Goal: Navigation & Orientation: Find specific page/section

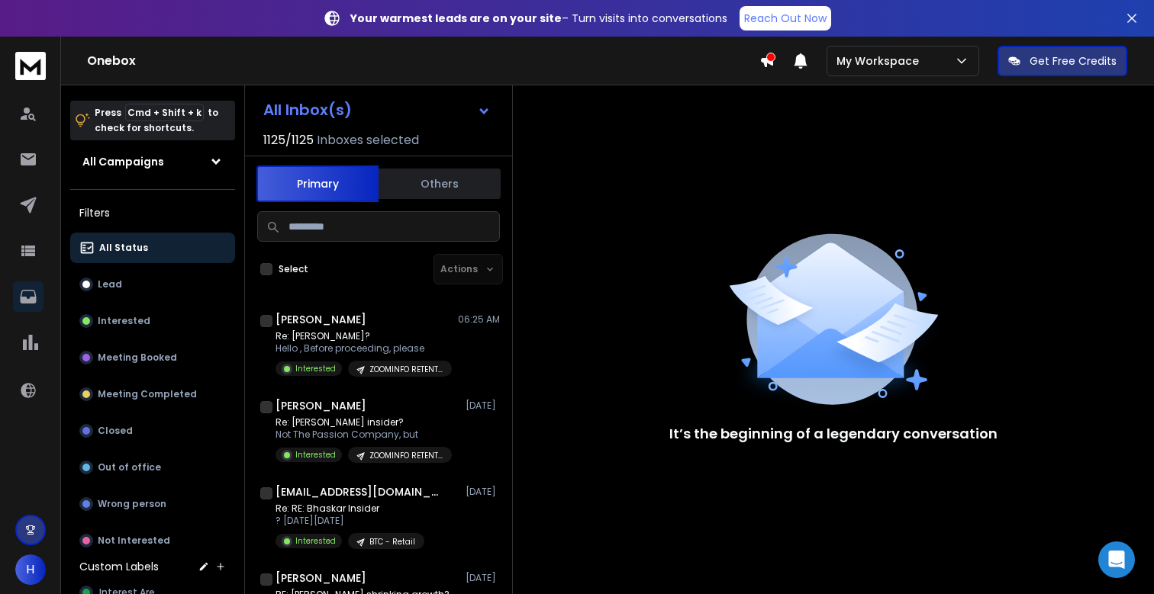
click at [411, 181] on button "Others" at bounding box center [439, 184] width 122 height 34
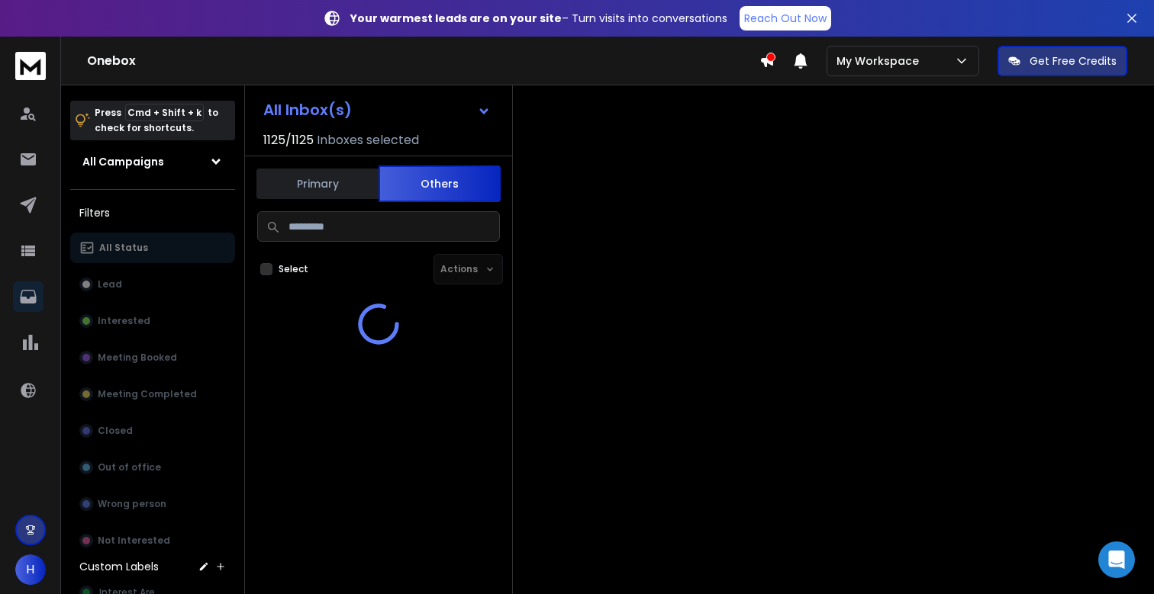
click at [411, 180] on button "Others" at bounding box center [439, 184] width 122 height 37
click at [308, 177] on button "Primary" at bounding box center [317, 184] width 122 height 34
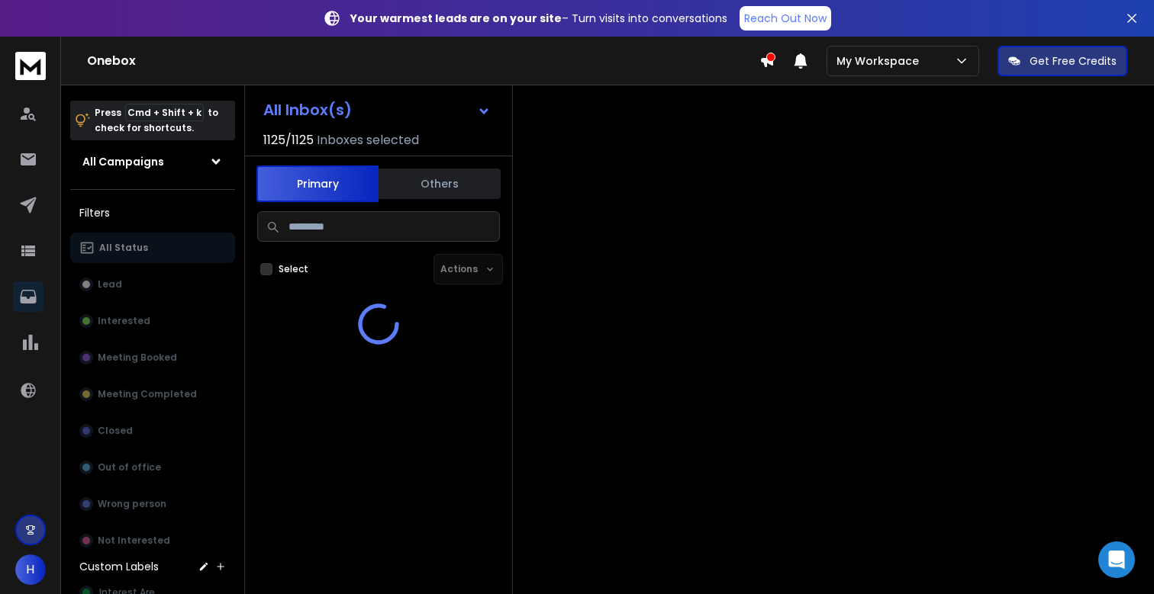
click at [308, 177] on button "Primary" at bounding box center [317, 184] width 122 height 37
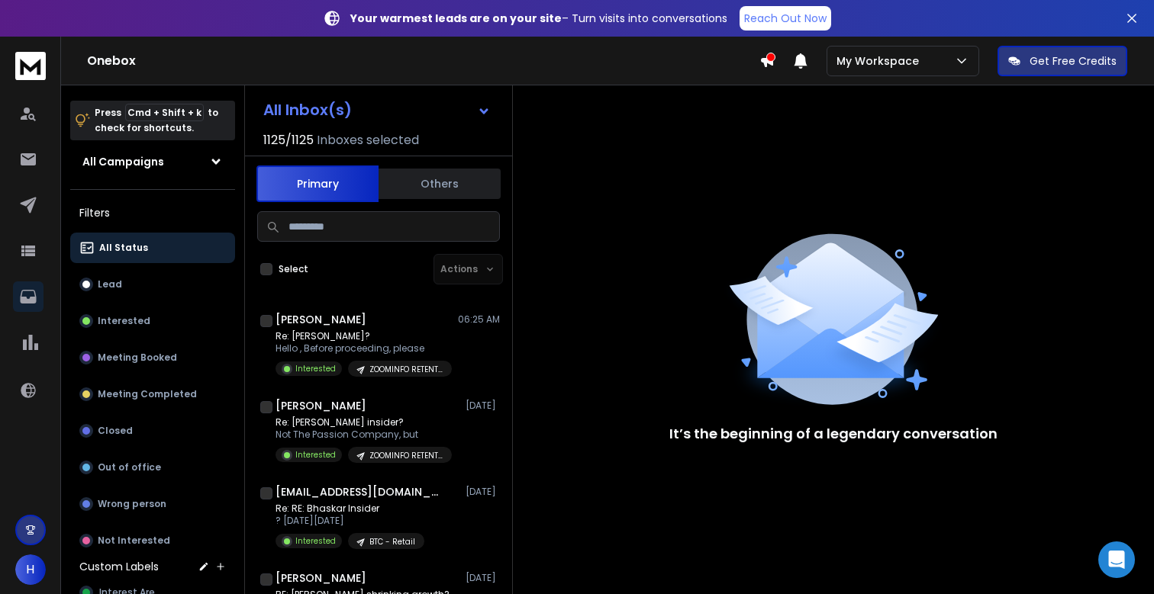
click at [413, 180] on button "Others" at bounding box center [439, 184] width 122 height 34
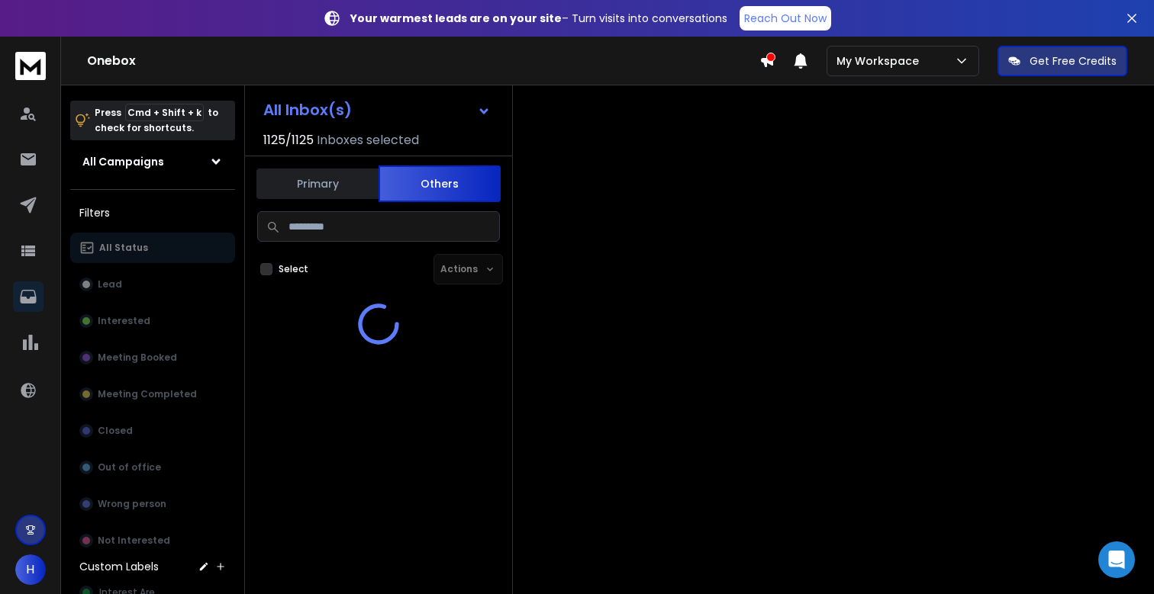
click at [413, 180] on button "Others" at bounding box center [439, 184] width 122 height 37
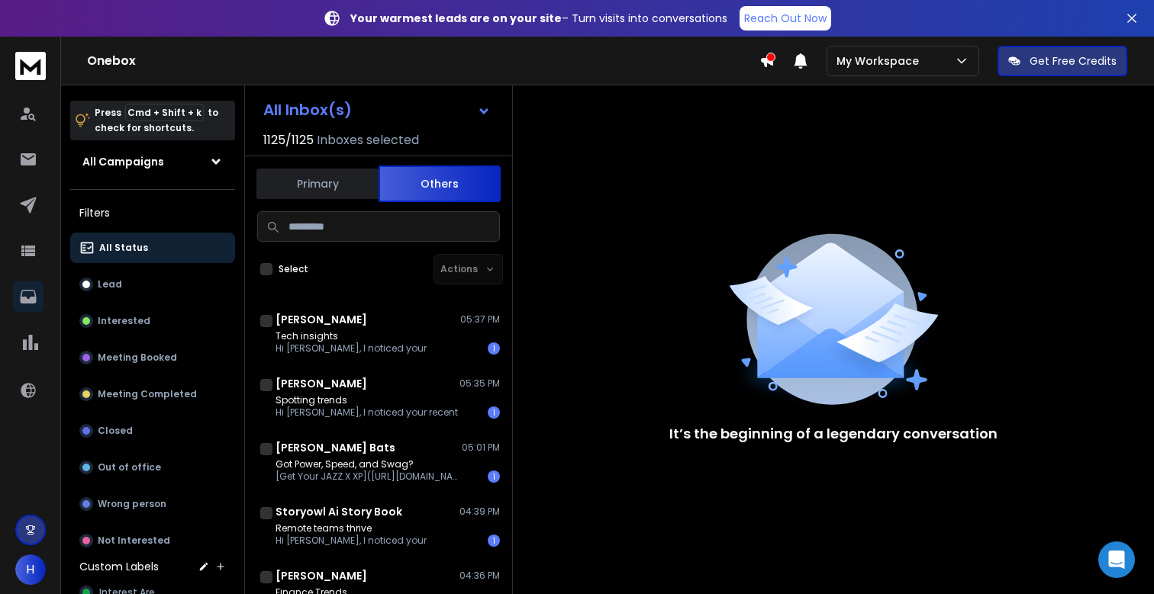
click at [314, 160] on div "All Inbox(s) 1125 / 1125 Inboxes selected Primary Others Select Actions [PERSON…" at bounding box center [378, 382] width 267 height 594
click at [314, 176] on button "Primary" at bounding box center [317, 184] width 122 height 34
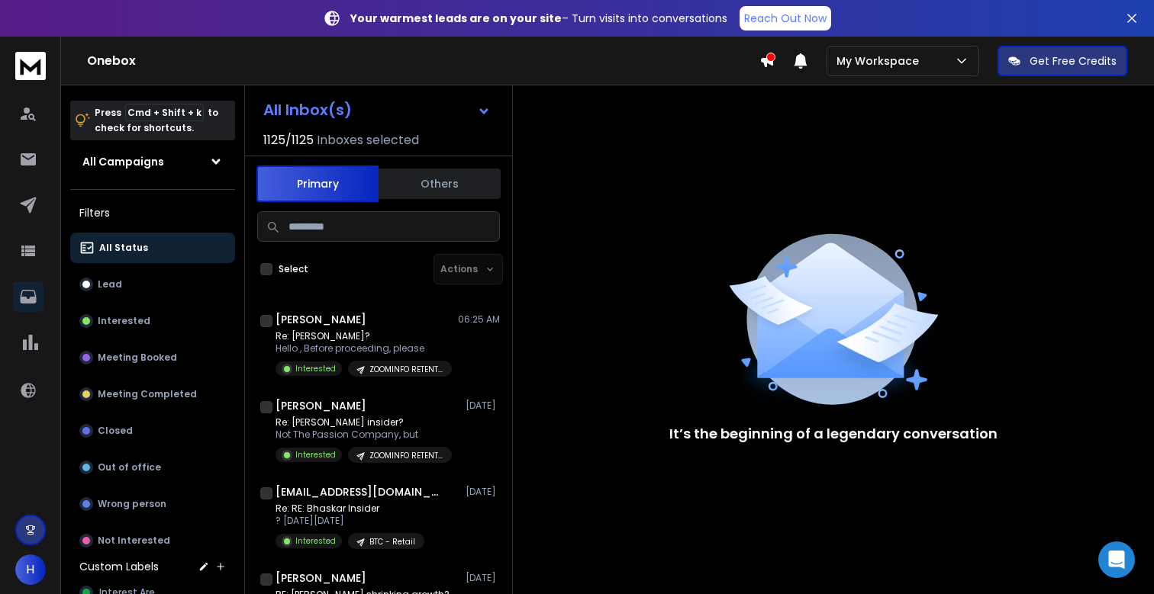
click at [428, 189] on button "Others" at bounding box center [439, 184] width 122 height 34
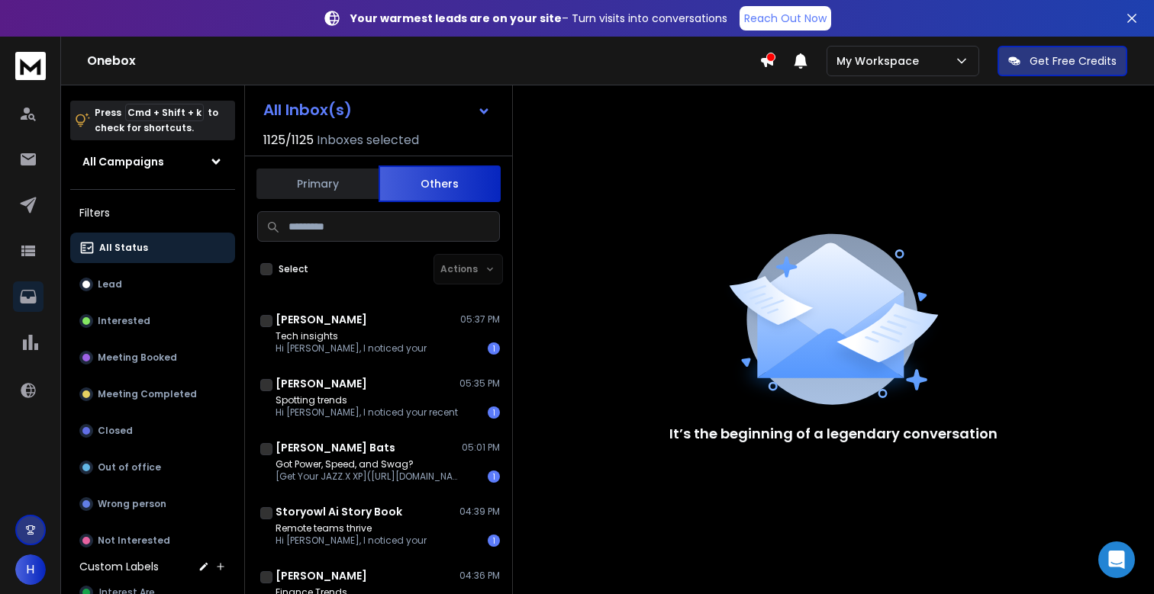
click at [334, 181] on button "Primary" at bounding box center [317, 184] width 122 height 34
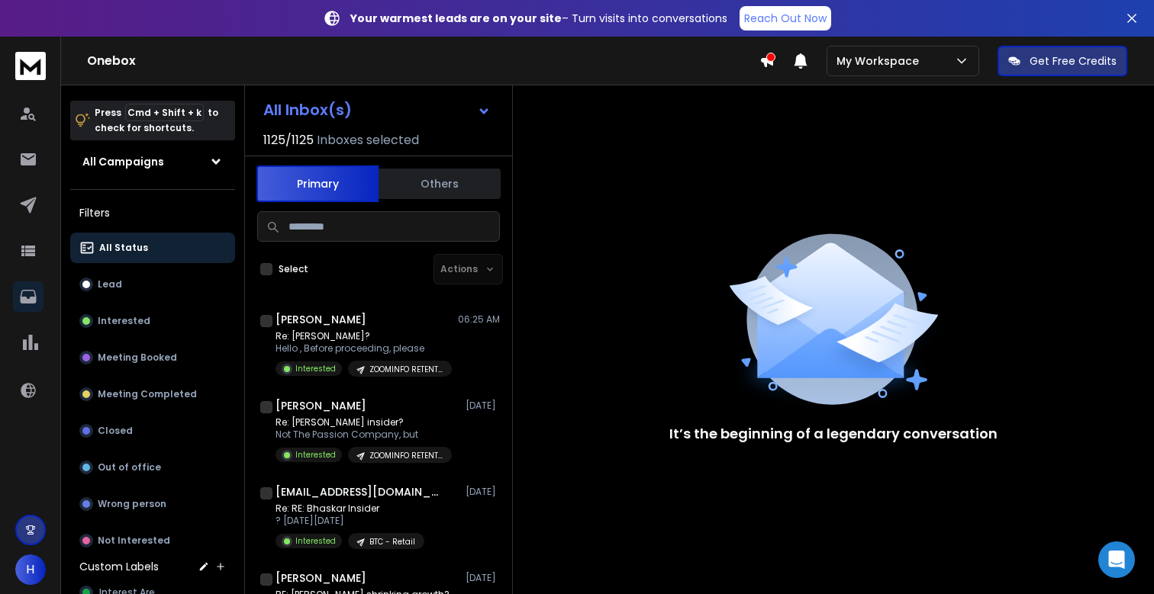
click at [405, 184] on button "Others" at bounding box center [439, 184] width 122 height 34
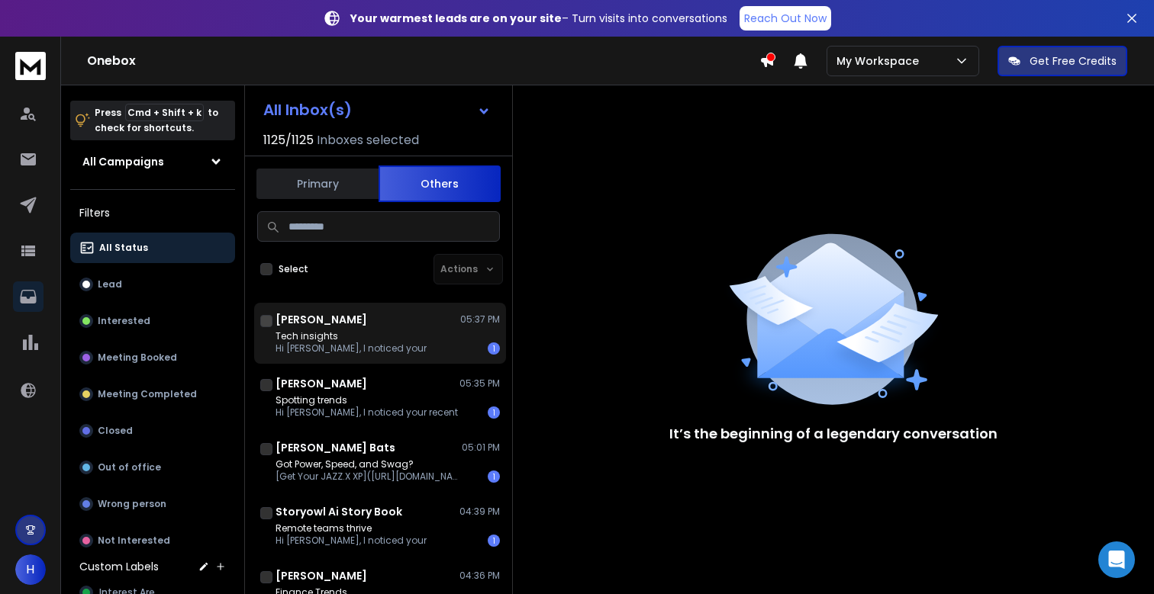
click at [356, 314] on div "[PERSON_NAME] 05:37 PM" at bounding box center [387, 319] width 224 height 15
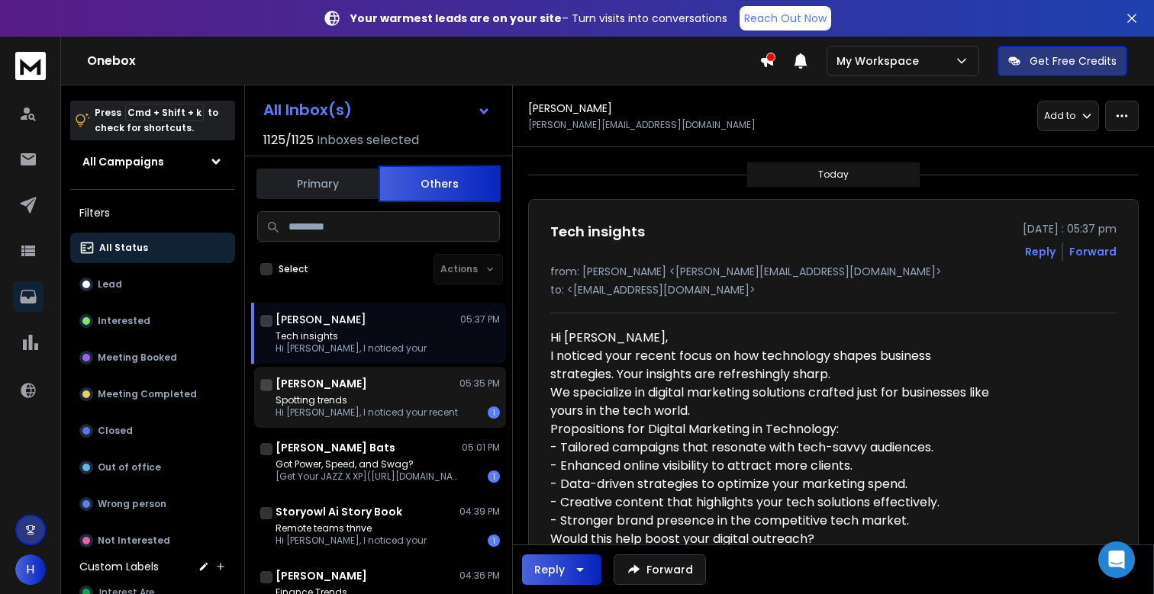
click at [356, 392] on div "[PERSON_NAME] 05:35 PM Spotting trends Hi [PERSON_NAME], I noticed your recent 1" at bounding box center [387, 397] width 224 height 43
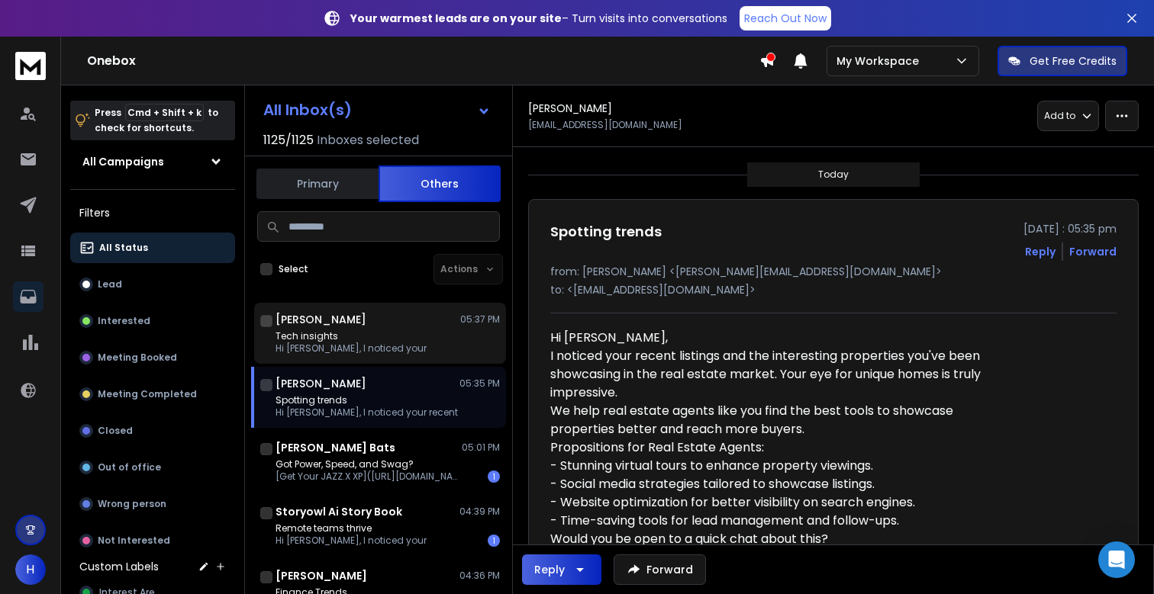
click at [376, 330] on p "Tech insights" at bounding box center [350, 336] width 151 height 12
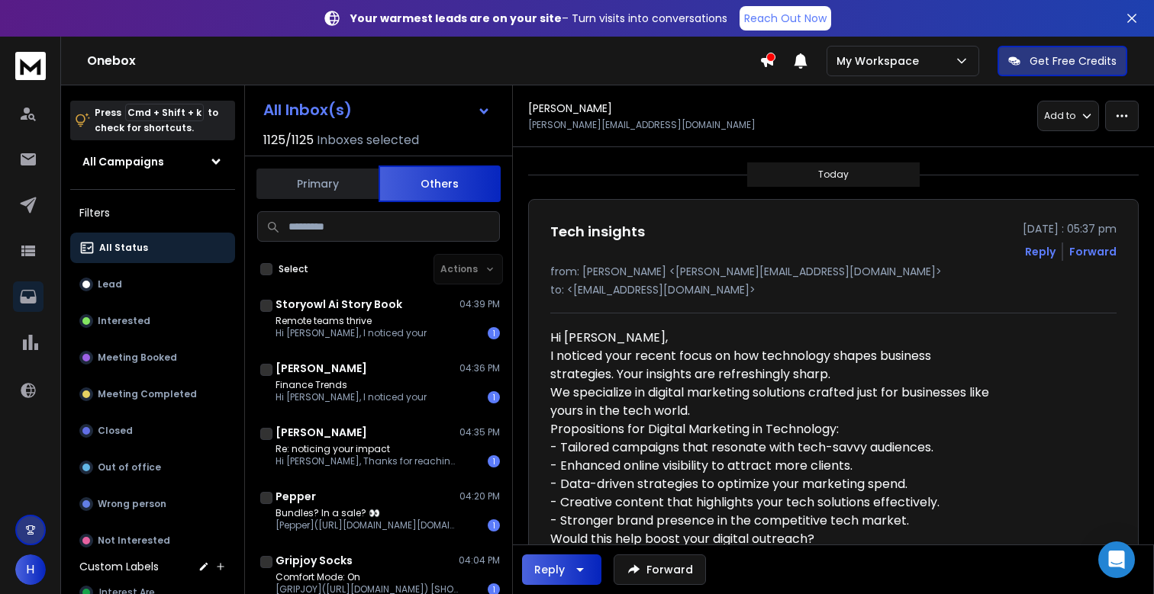
scroll to position [221, 0]
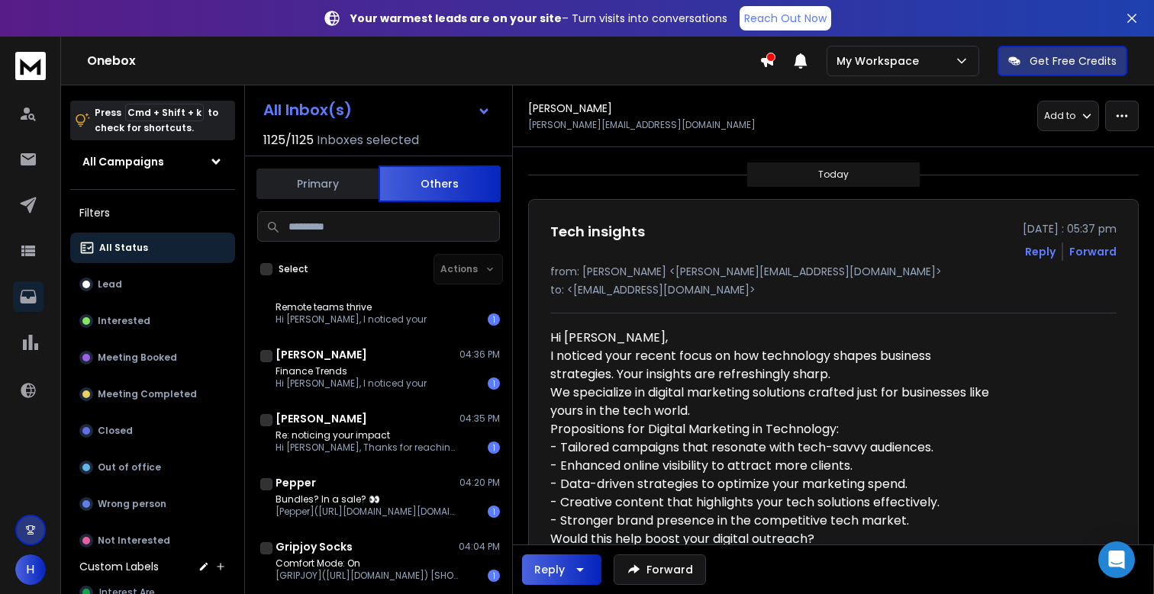
click at [338, 192] on button "Primary" at bounding box center [317, 184] width 122 height 34
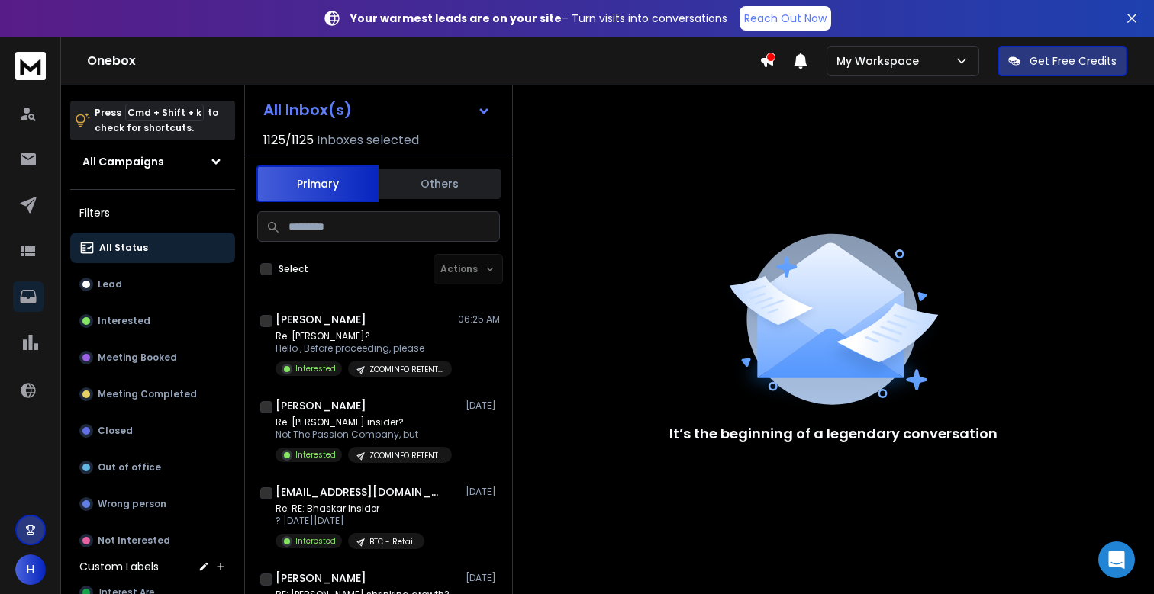
click at [472, 179] on button "Others" at bounding box center [439, 184] width 122 height 34
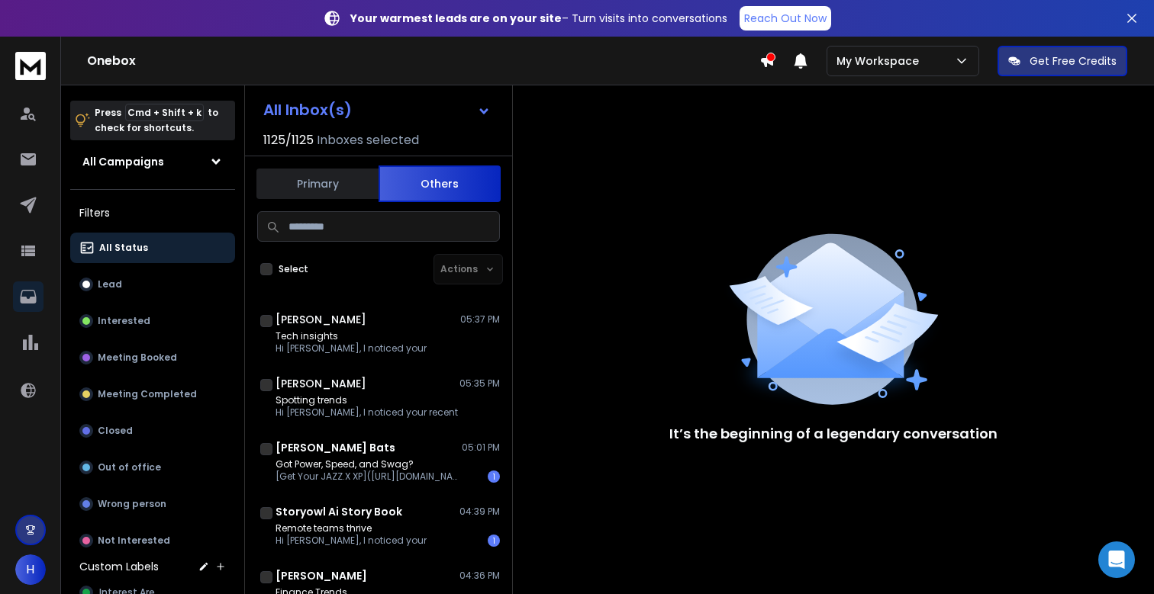
click at [340, 177] on button "Primary" at bounding box center [317, 184] width 122 height 34
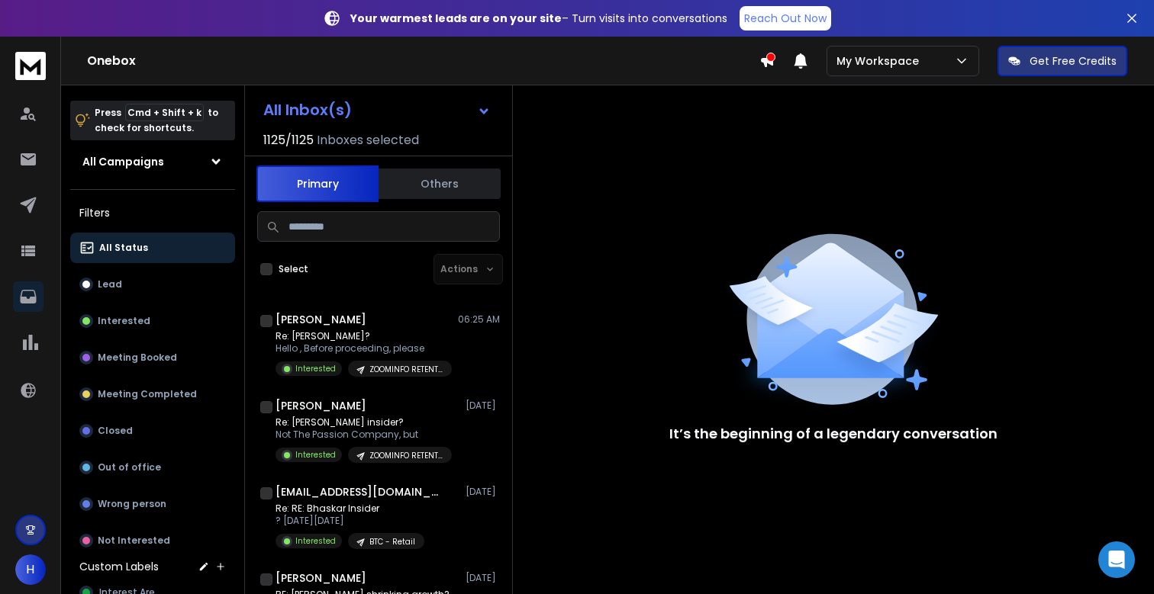
click at [415, 198] on button "Others" at bounding box center [439, 184] width 122 height 34
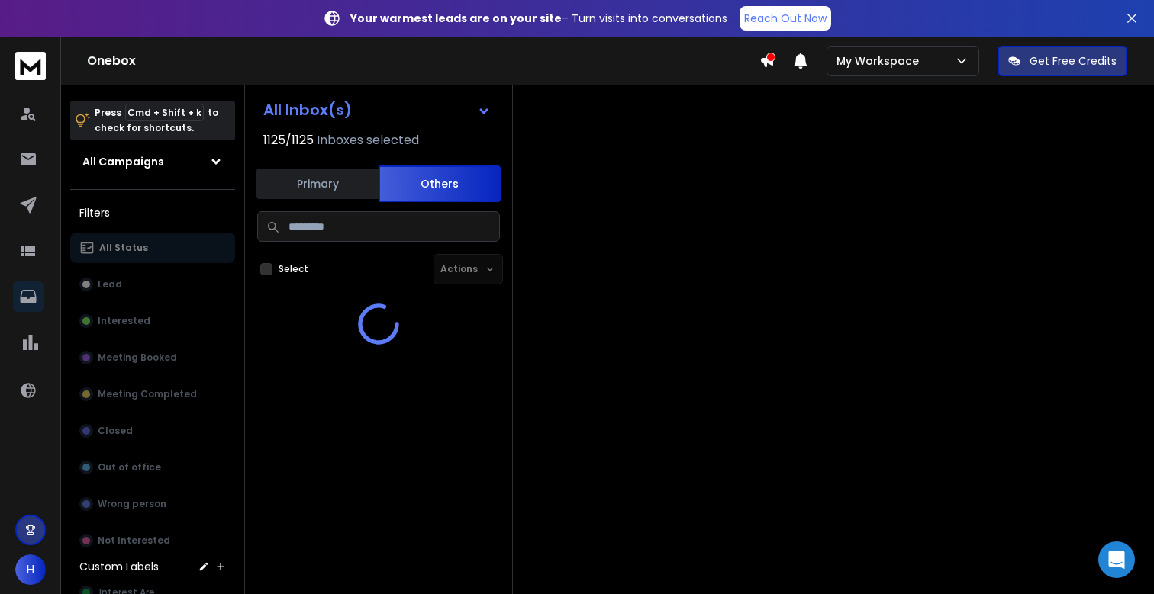
click at [415, 197] on button "Others" at bounding box center [439, 184] width 122 height 37
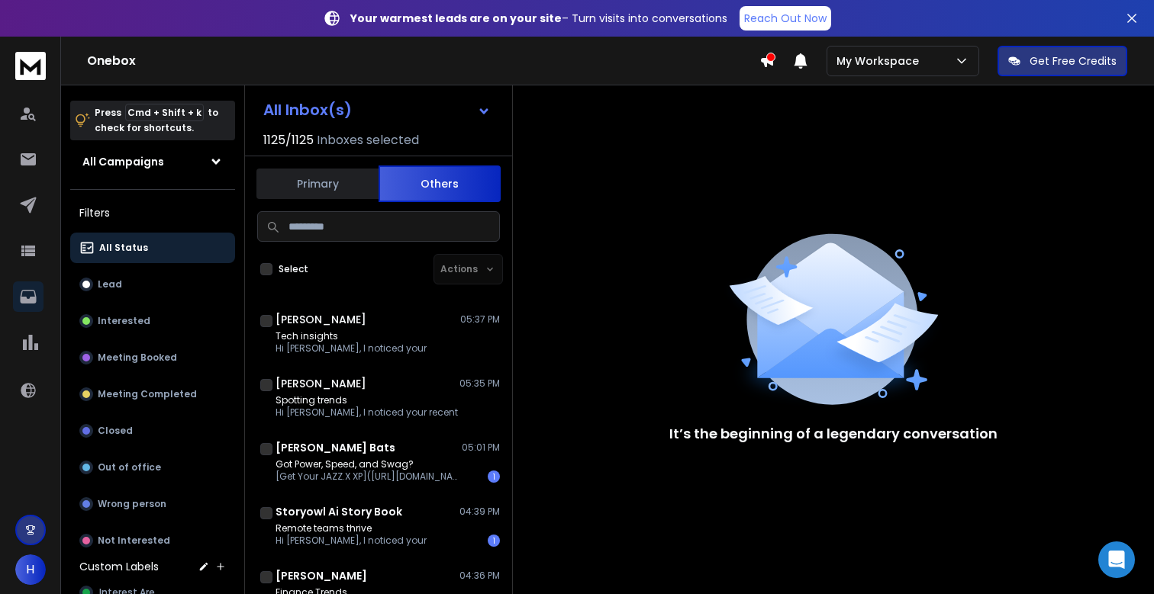
click at [326, 184] on button "Primary" at bounding box center [317, 184] width 122 height 34
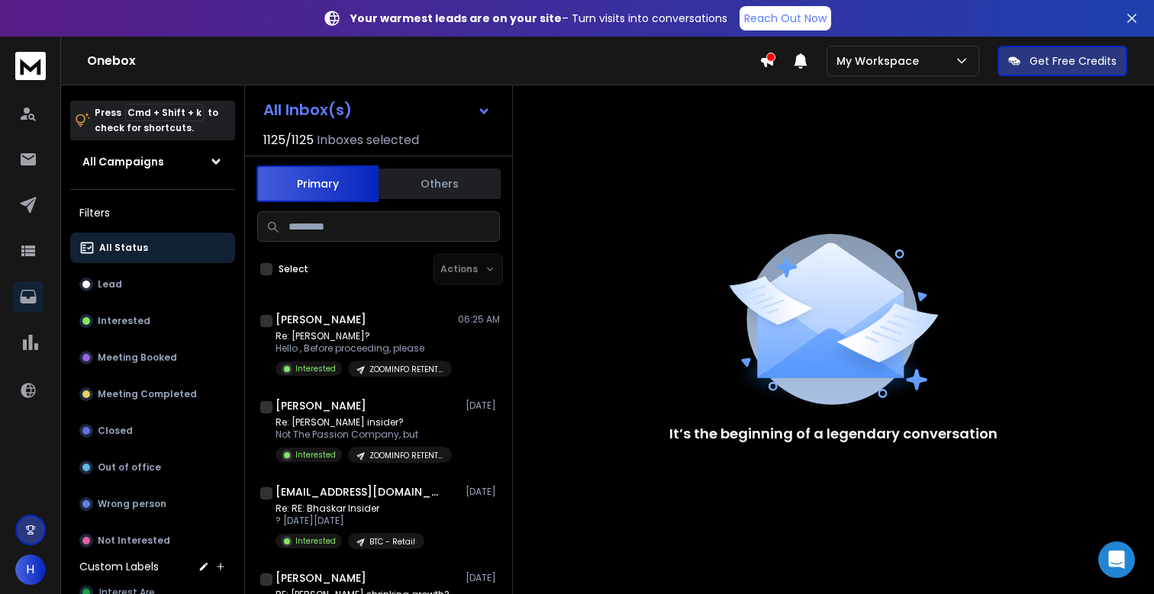
click at [469, 198] on button "Others" at bounding box center [439, 184] width 122 height 34
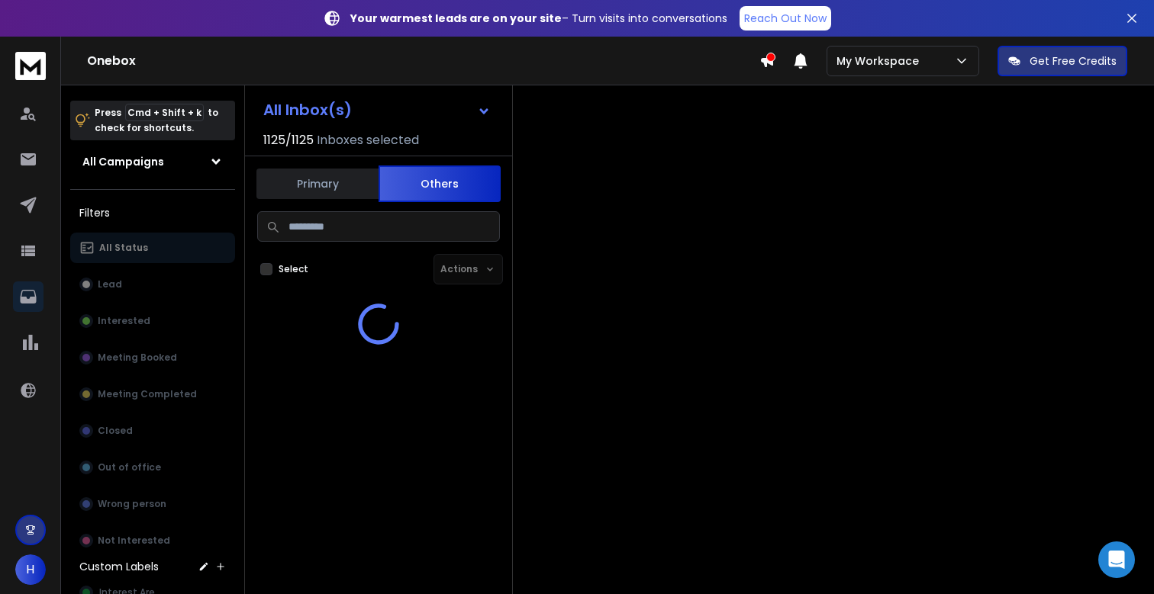
click at [459, 188] on button "Others" at bounding box center [439, 184] width 122 height 37
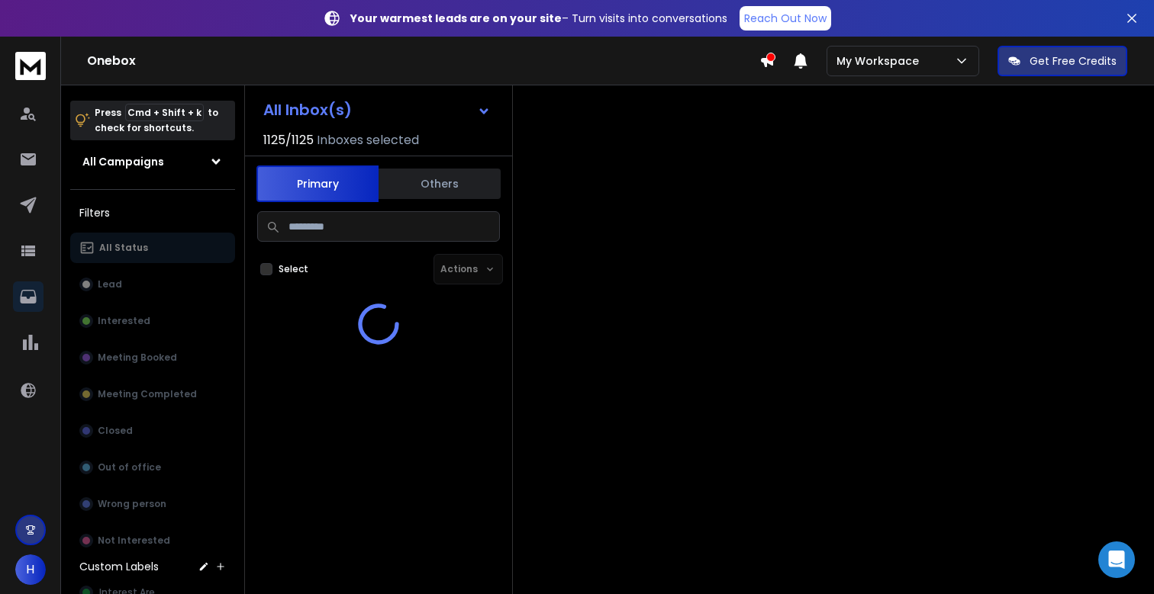
click at [343, 185] on button "Primary" at bounding box center [317, 184] width 122 height 37
